Goal: Navigation & Orientation: Find specific page/section

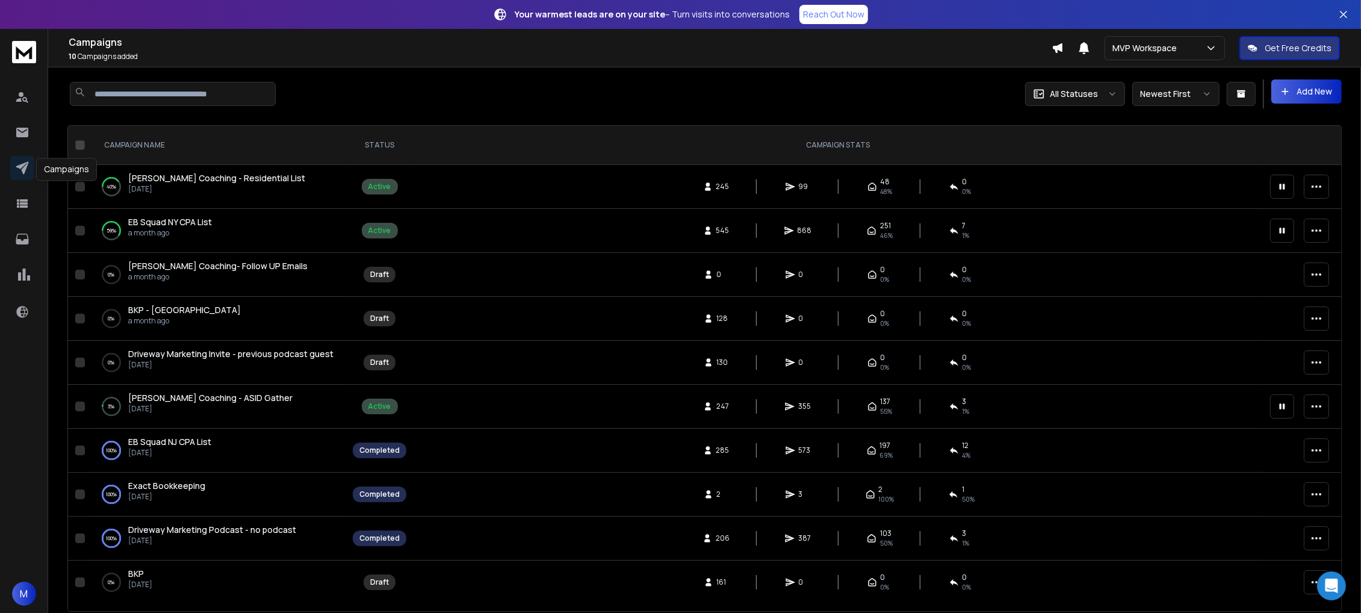
click at [24, 169] on icon at bounding box center [22, 167] width 13 height 13
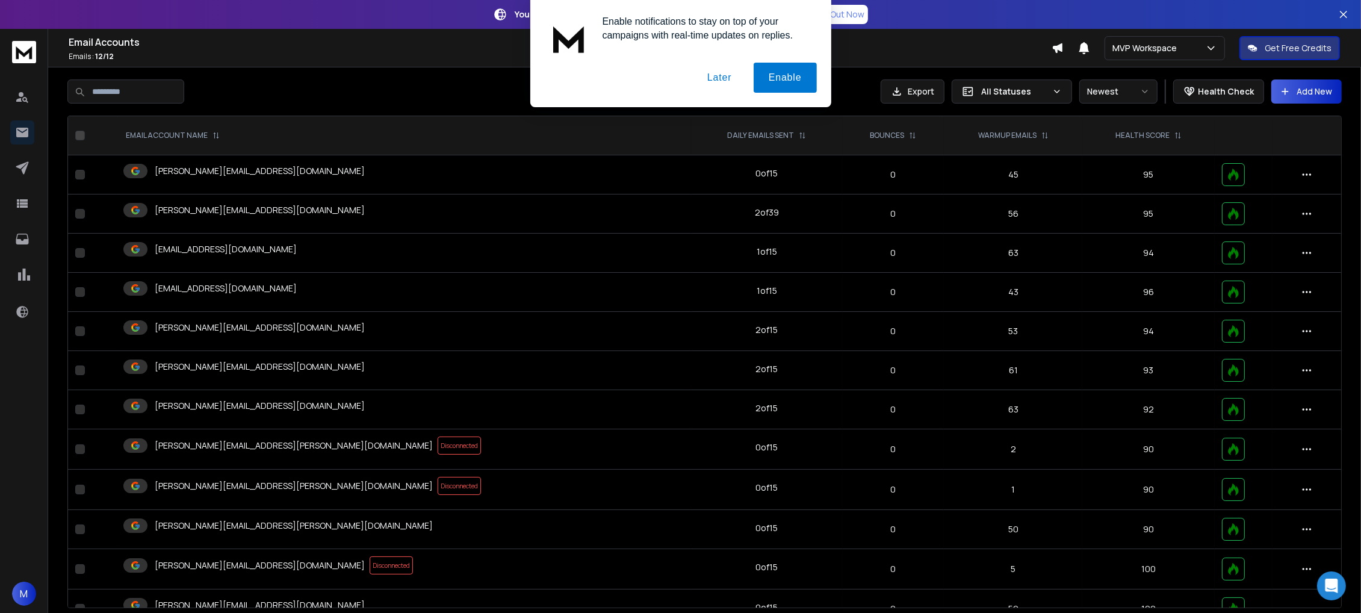
click at [713, 78] on button "Later" at bounding box center [719, 78] width 54 height 30
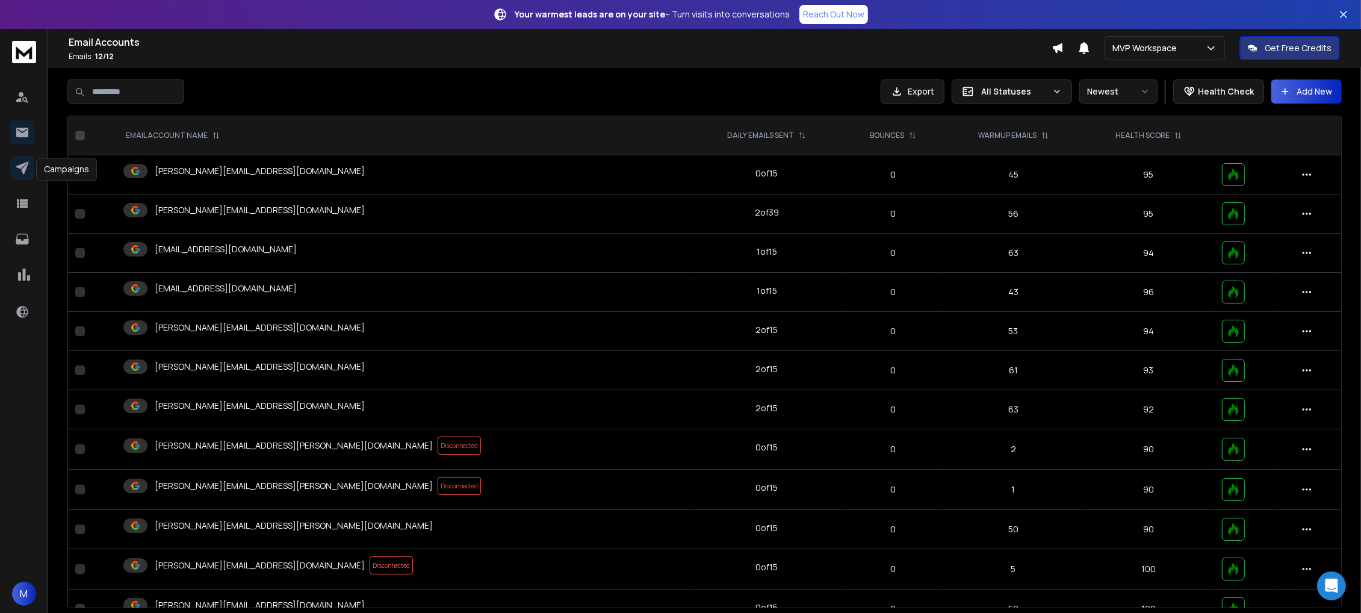
click at [15, 170] on icon at bounding box center [22, 168] width 14 height 14
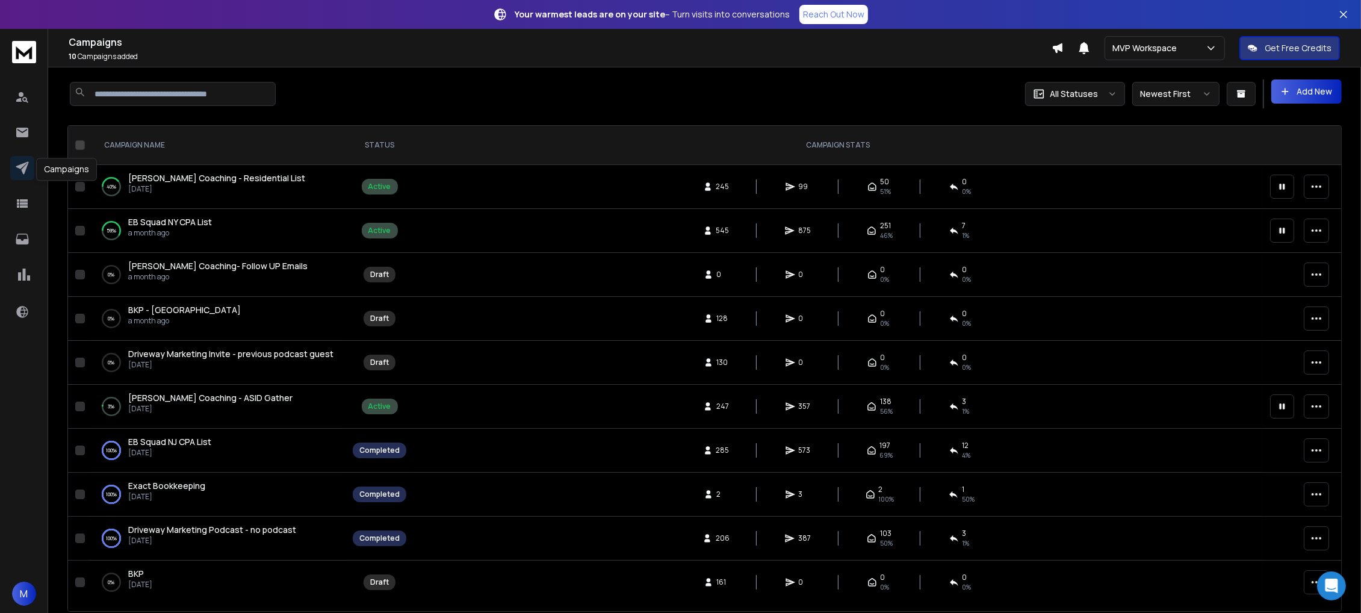
click at [948, 86] on div "Campaigns 10 Campaigns Added All Statuses Newest First Add New" at bounding box center [1024, 93] width 638 height 29
click at [855, 99] on div "Campaigns 10 Campaigns Added All Statuses Newest First Add New" at bounding box center [1024, 93] width 638 height 29
click at [550, 117] on div "Campaigns 10 Campaigns Added All Statuses Newest First Add New CAMPAIGN NAME ST…" at bounding box center [704, 385] width 1275 height 613
